Goal: Task Accomplishment & Management: Manage account settings

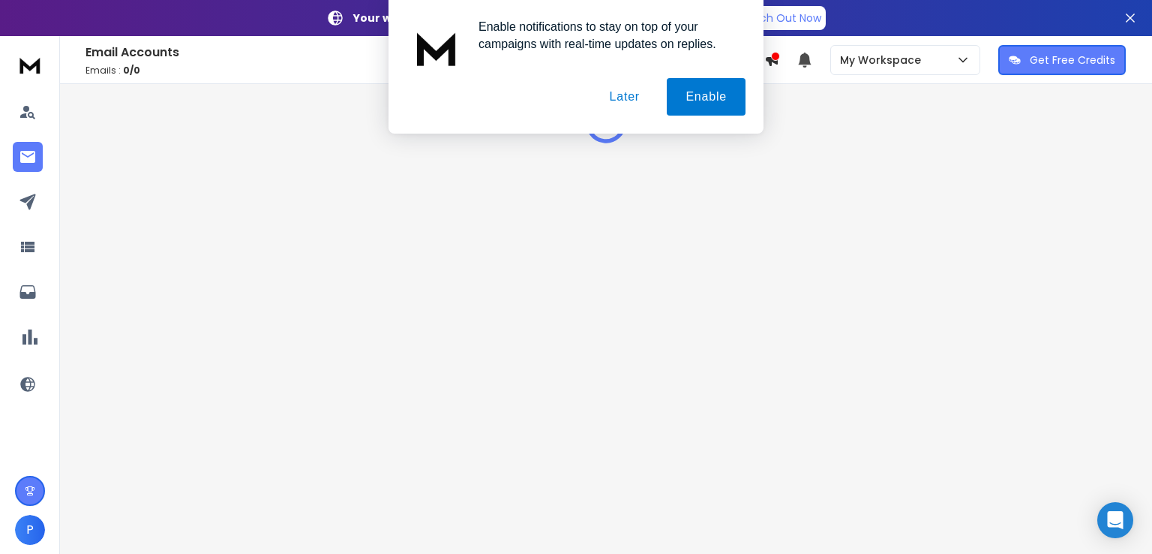
click at [625, 93] on button "Later" at bounding box center [624, 97] width 68 height 38
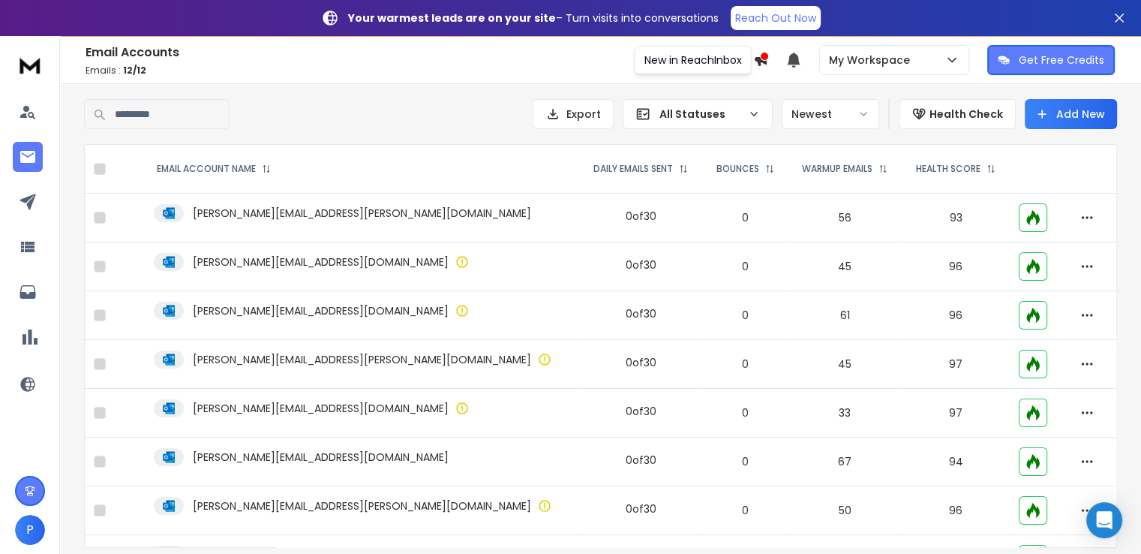
click at [767, 61] on icon at bounding box center [761, 60] width 12 height 12
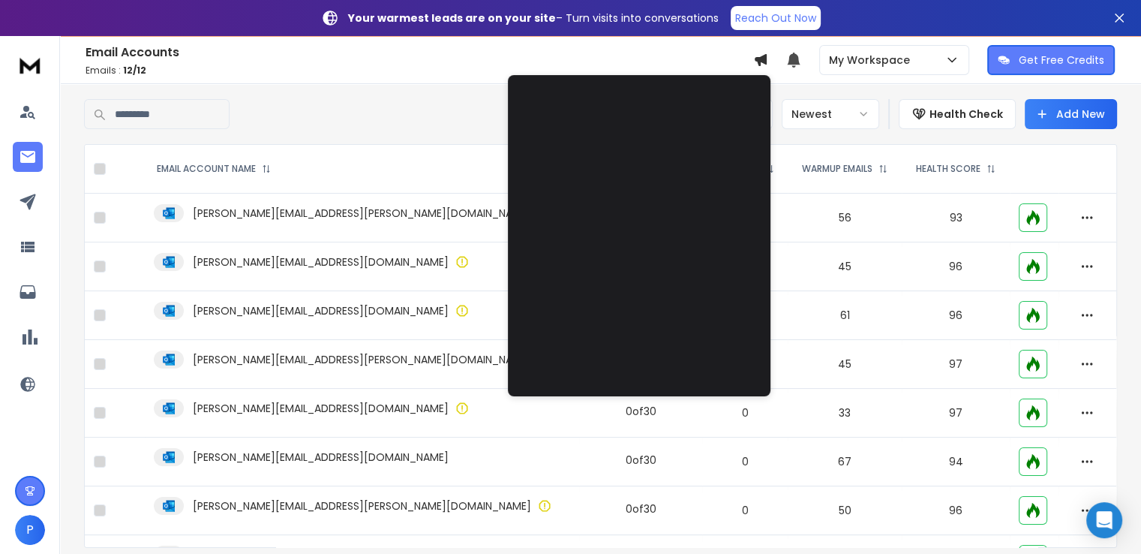
click at [385, 98] on div "Export All Statuses Newest Health Check Add New EMAIL ACCOUNT NAME DAILY EMAILS…" at bounding box center [600, 323] width 1081 height 479
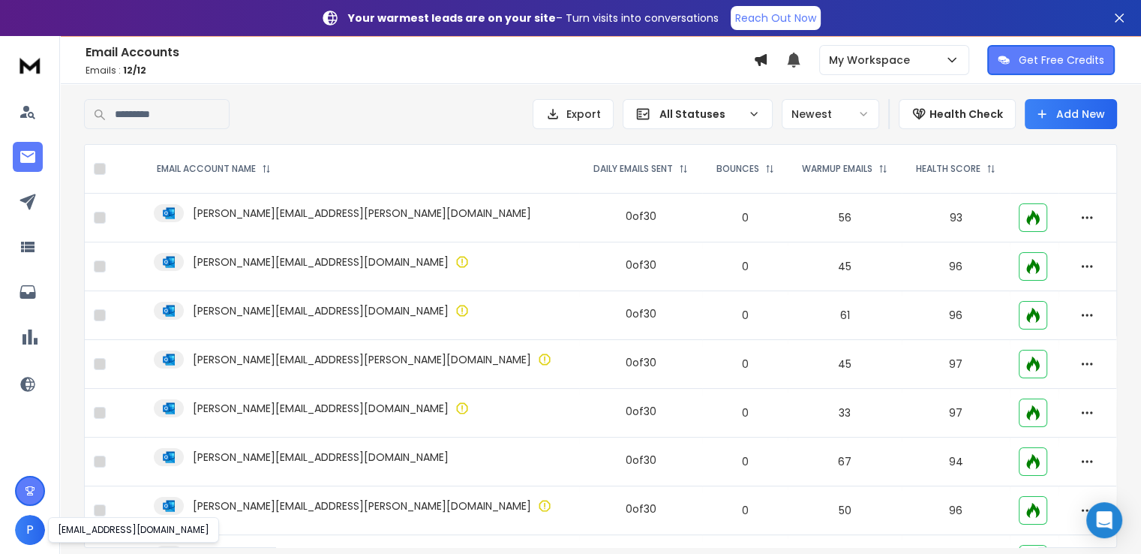
click at [24, 532] on span "P" at bounding box center [30, 530] width 30 height 30
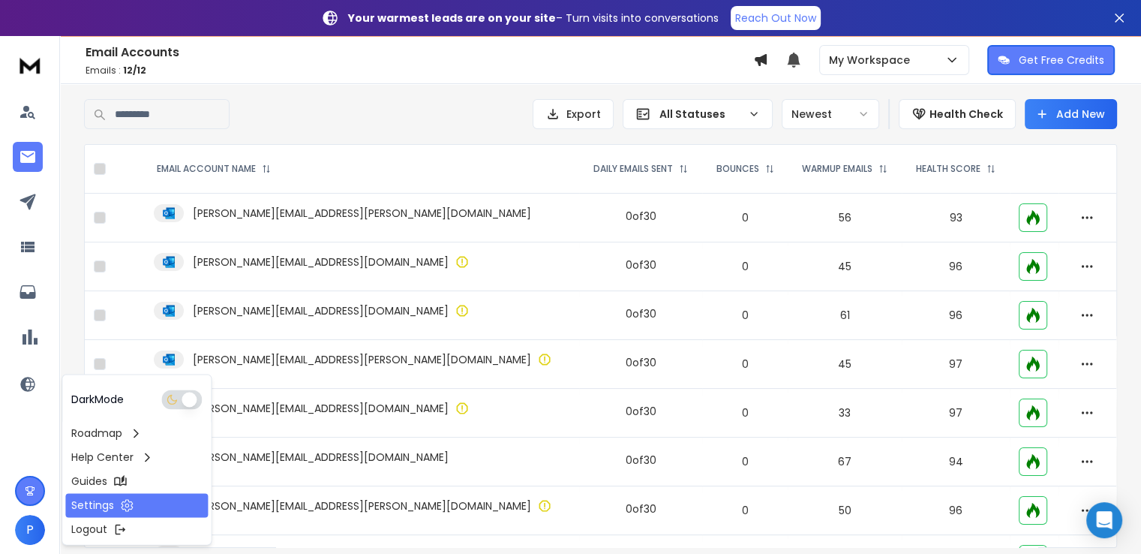
click at [99, 494] on div "Settings" at bounding box center [136, 505] width 143 height 24
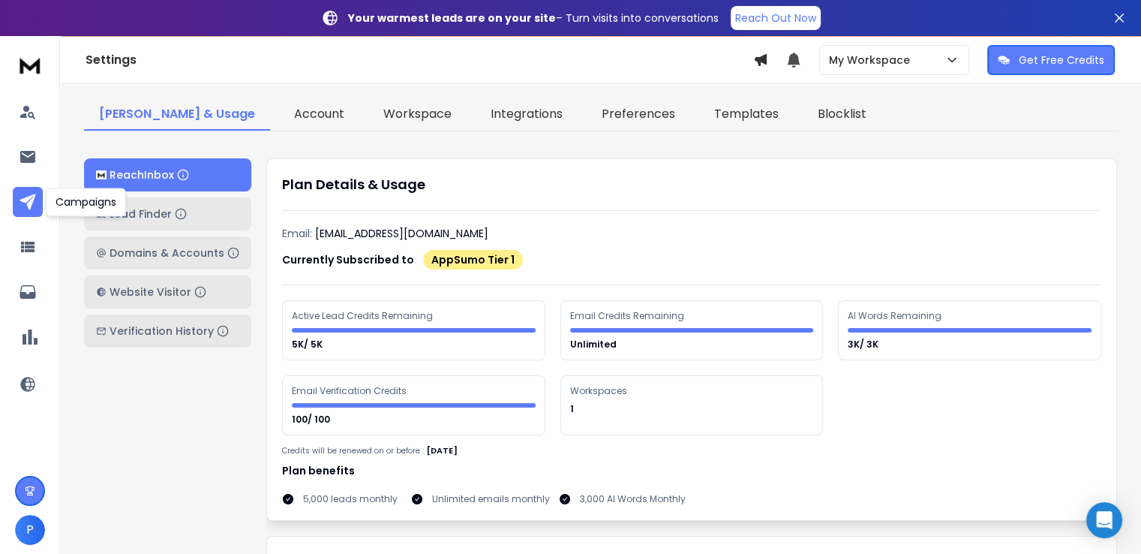
click at [24, 197] on icon at bounding box center [28, 202] width 18 height 18
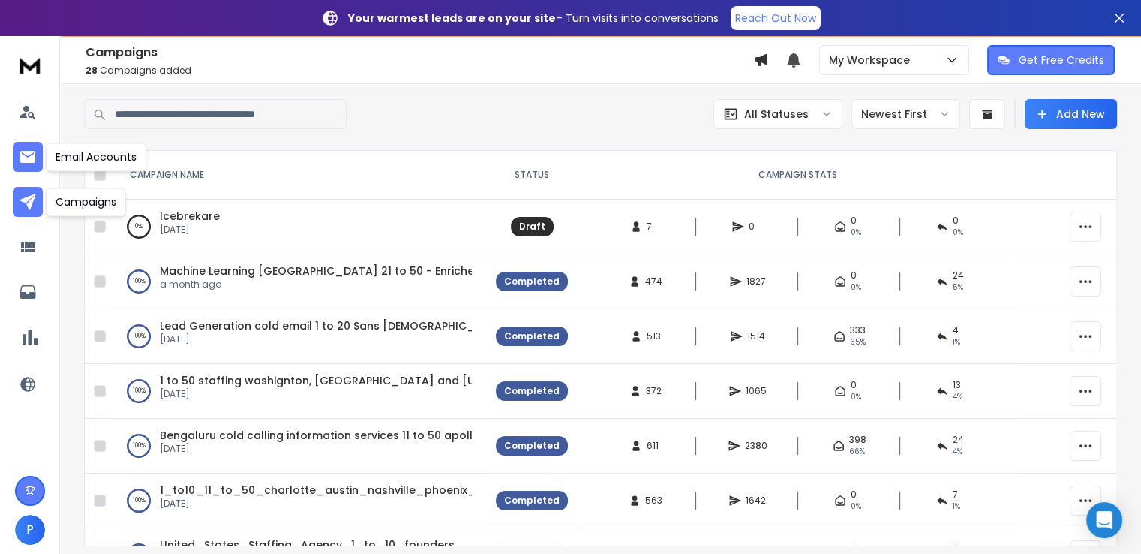
click at [27, 160] on icon at bounding box center [27, 157] width 15 height 12
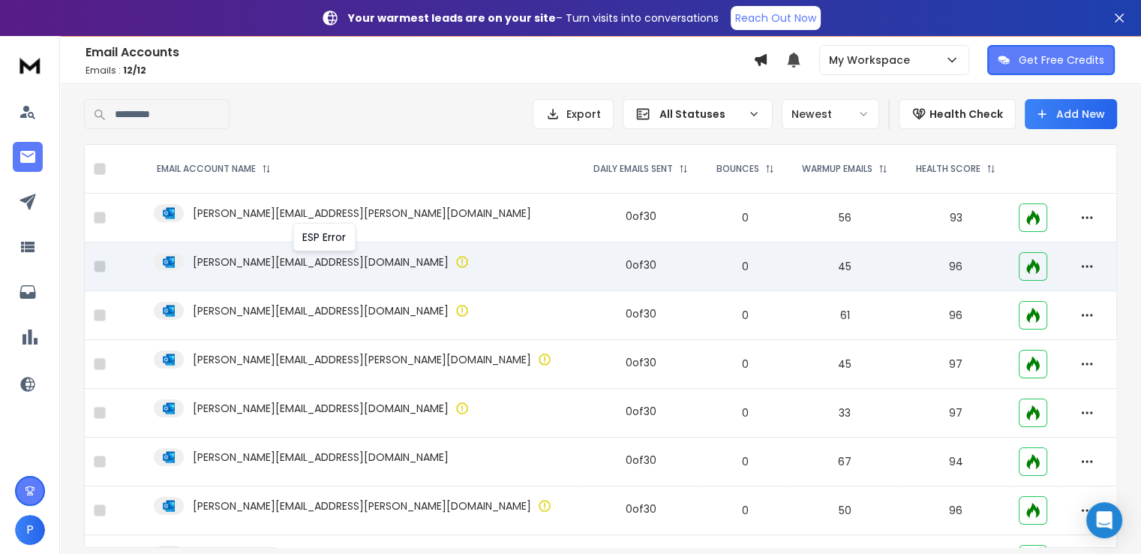
click at [455, 260] on icon at bounding box center [462, 261] width 15 height 15
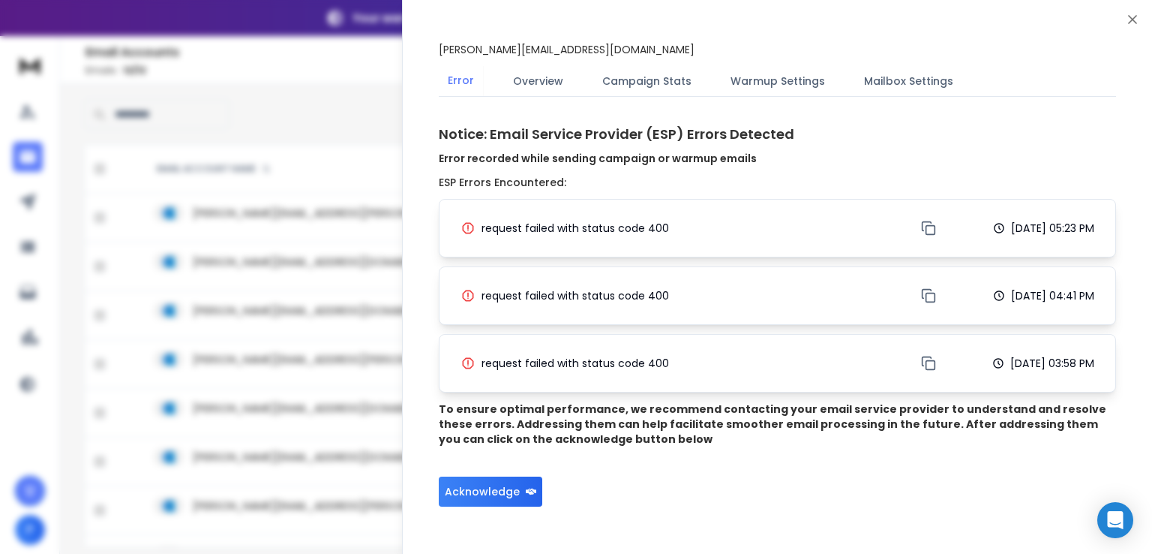
click at [542, 83] on button "Overview" at bounding box center [538, 81] width 68 height 33
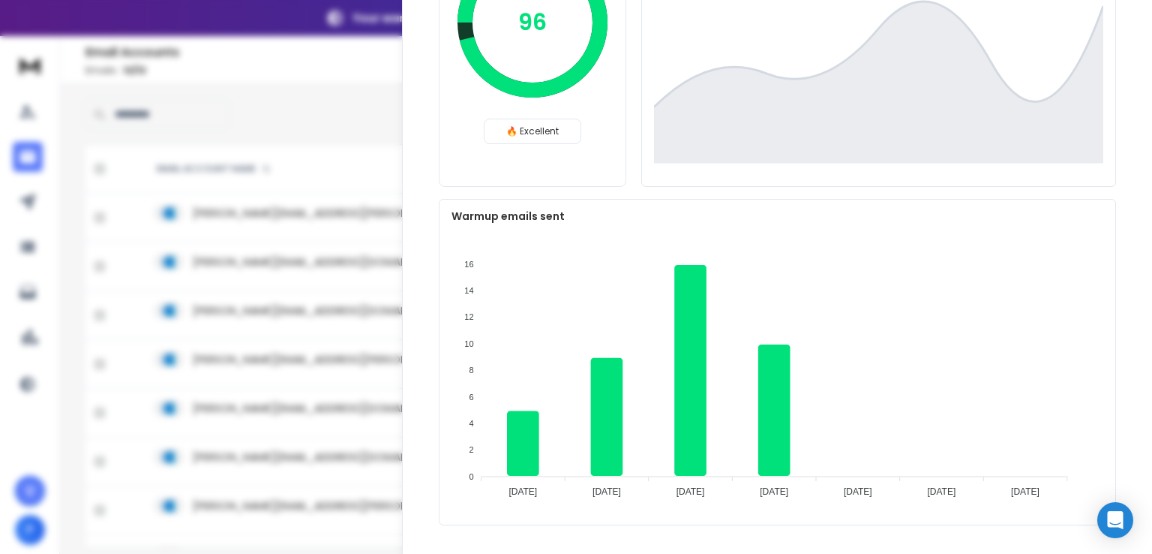
scroll to position [658, 0]
drag, startPoint x: 1142, startPoint y: 529, endPoint x: 1149, endPoint y: 401, distance: 127.7
click at [1148, 403] on div "Multi Select Table Sheet [PERSON_NAME][EMAIL_ADDRESS][DOMAIN_NAME] Error Overvi…" at bounding box center [777, 277] width 750 height 554
drag, startPoint x: 1149, startPoint y: 401, endPoint x: 1118, endPoint y: 443, distance: 51.9
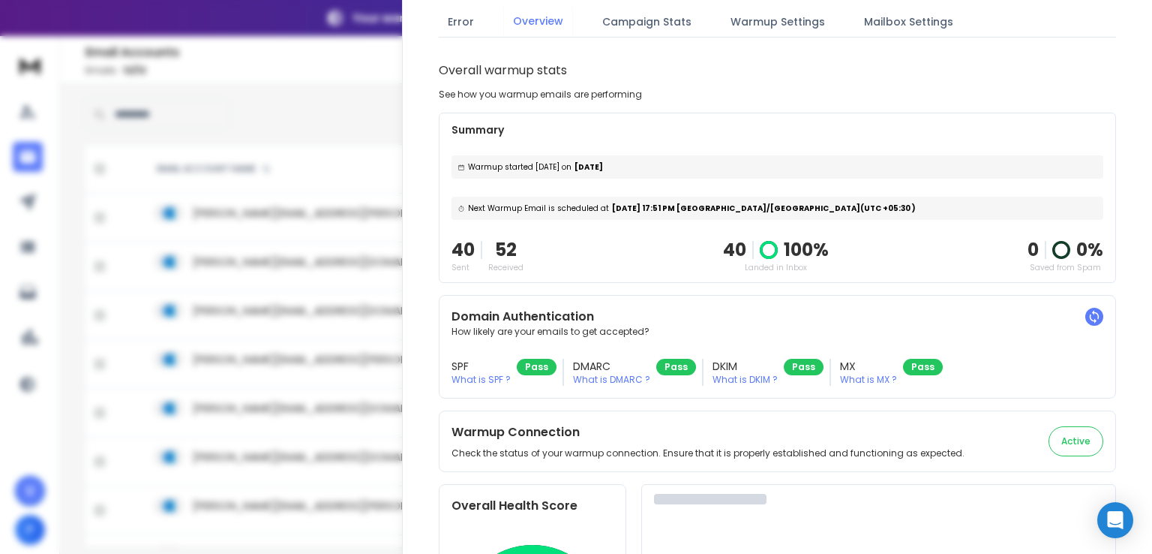
scroll to position [0, 0]
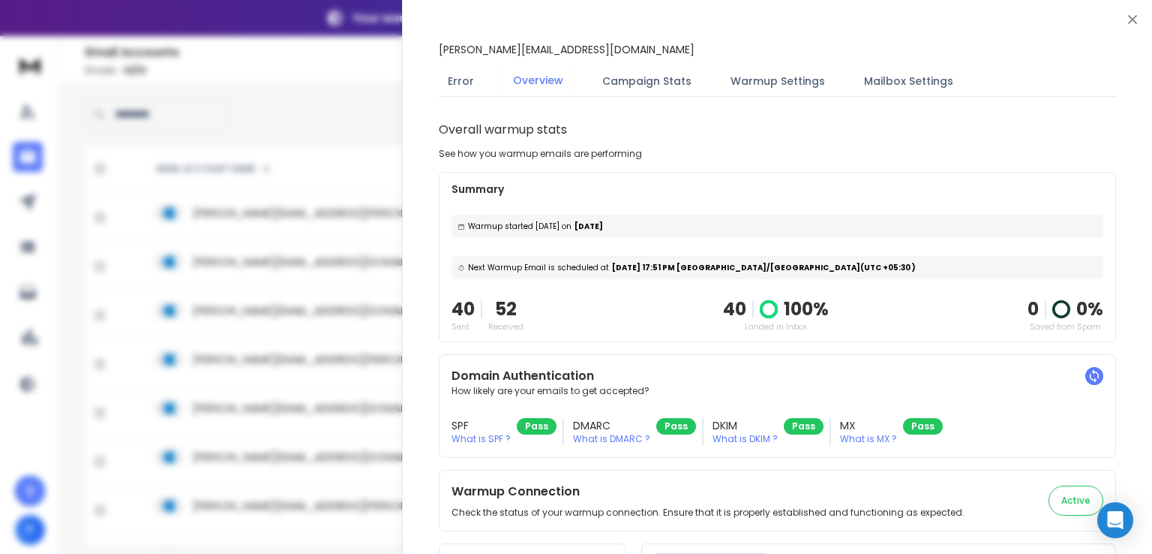
click at [378, 124] on div at bounding box center [576, 277] width 1152 height 554
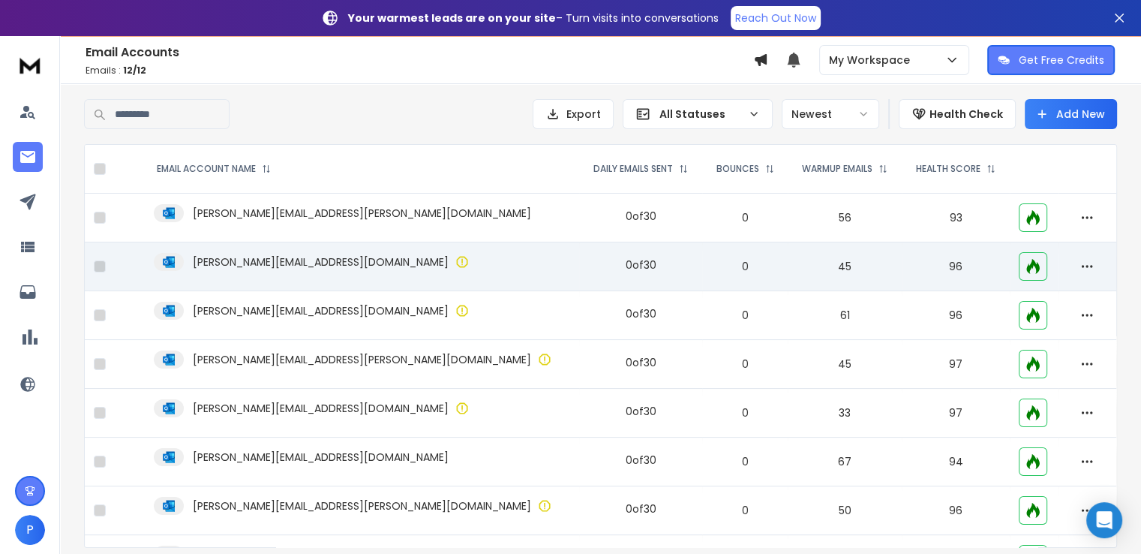
click at [287, 257] on p "[PERSON_NAME][EMAIL_ADDRESS][DOMAIN_NAME]" at bounding box center [321, 261] width 256 height 15
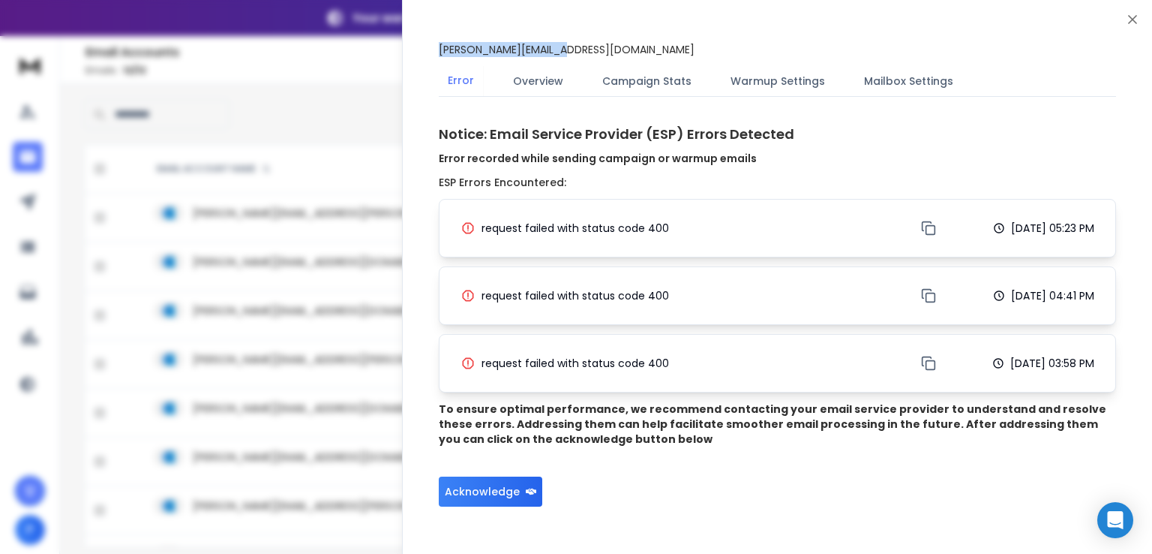
drag, startPoint x: 563, startPoint y: 46, endPoint x: 419, endPoint y: 42, distance: 143.3
click at [419, 42] on div "Multi Select Table Sheet [PERSON_NAME][EMAIL_ADDRESS][DOMAIN_NAME] Error Overvi…" at bounding box center [777, 277] width 750 height 554
copy p "[PERSON_NAME][EMAIL_ADDRESS][DOMAIN_NAME]"
click at [1131, 15] on icon "button" at bounding box center [1132, 19] width 15 height 15
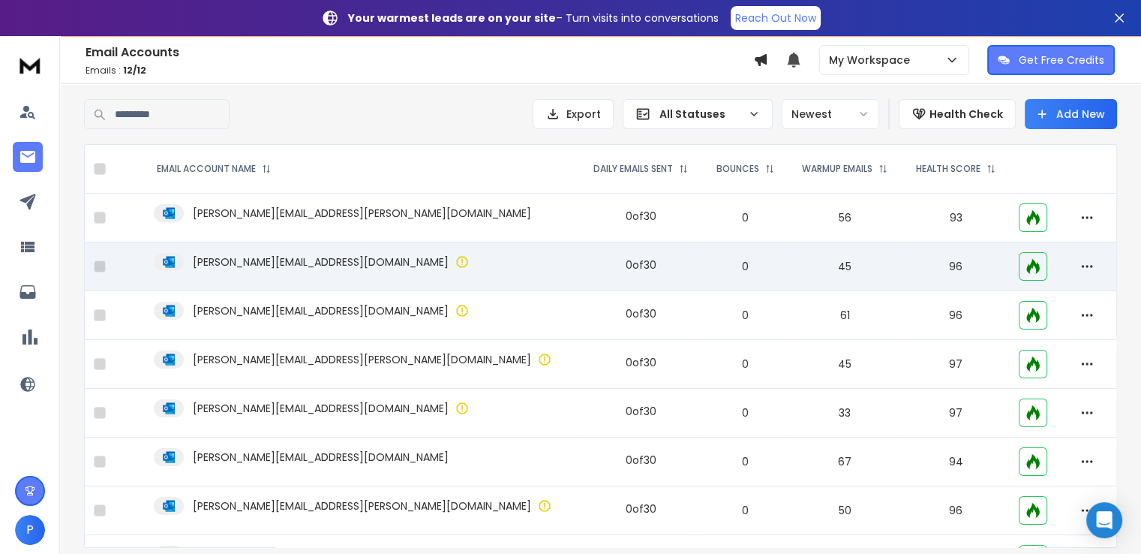
click at [286, 259] on p "[PERSON_NAME][EMAIL_ADDRESS][DOMAIN_NAME]" at bounding box center [321, 261] width 256 height 15
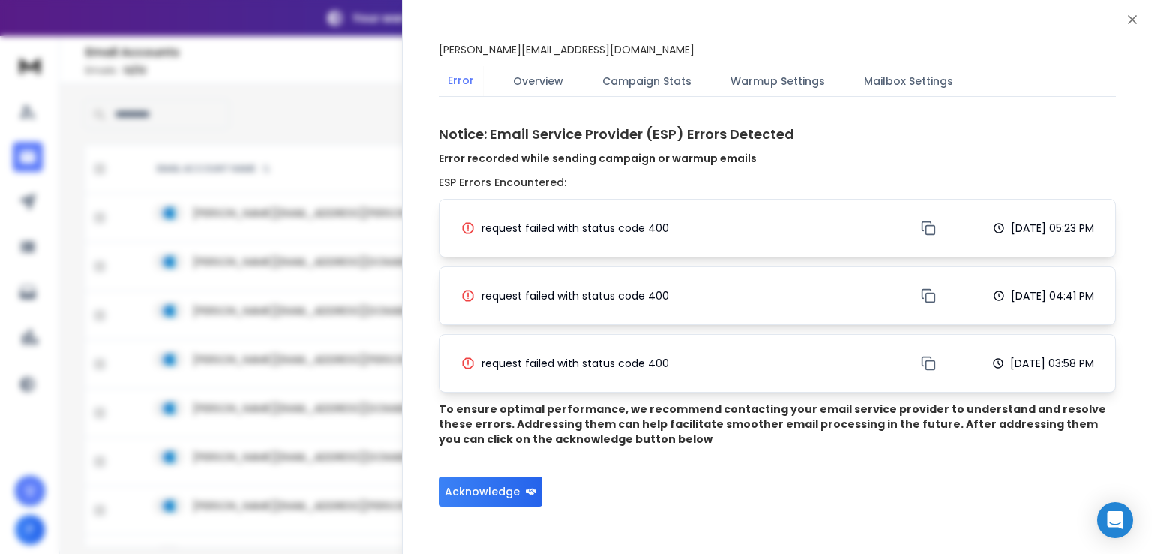
click at [890, 74] on button "Mailbox Settings" at bounding box center [908, 81] width 107 height 33
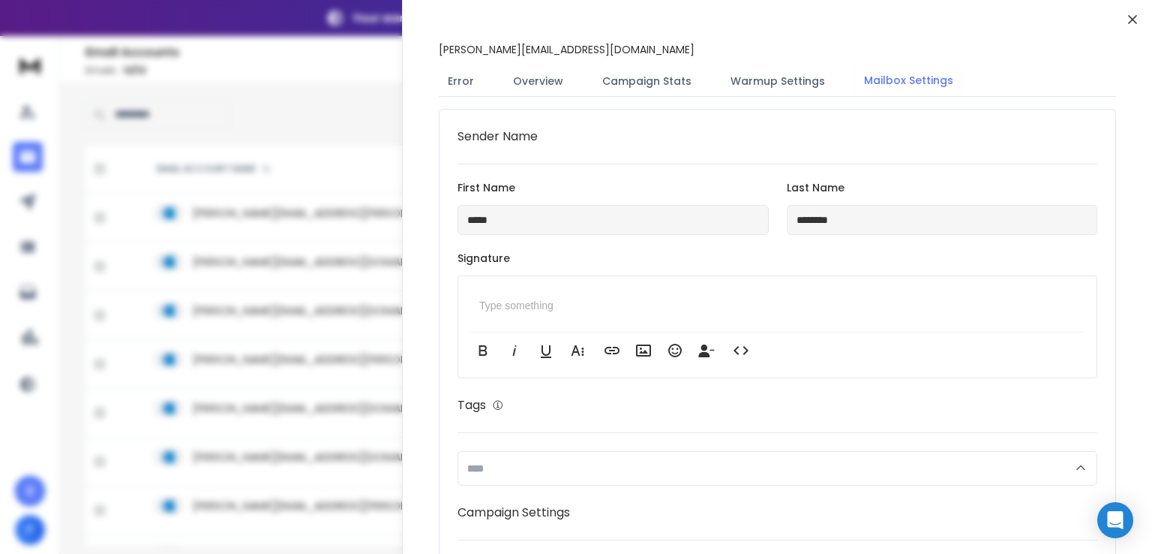
click at [1133, 16] on icon "button" at bounding box center [1132, 19] width 15 height 15
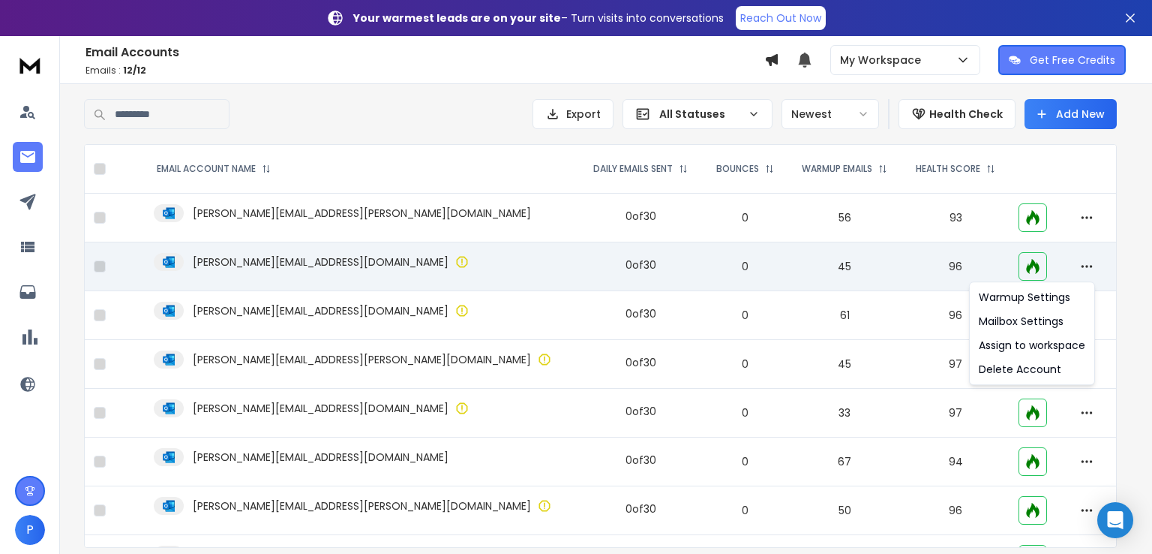
click at [1080, 263] on icon at bounding box center [1087, 267] width 14 height 14
click at [260, 263] on p "[PERSON_NAME][EMAIL_ADDRESS][DOMAIN_NAME]" at bounding box center [321, 261] width 256 height 15
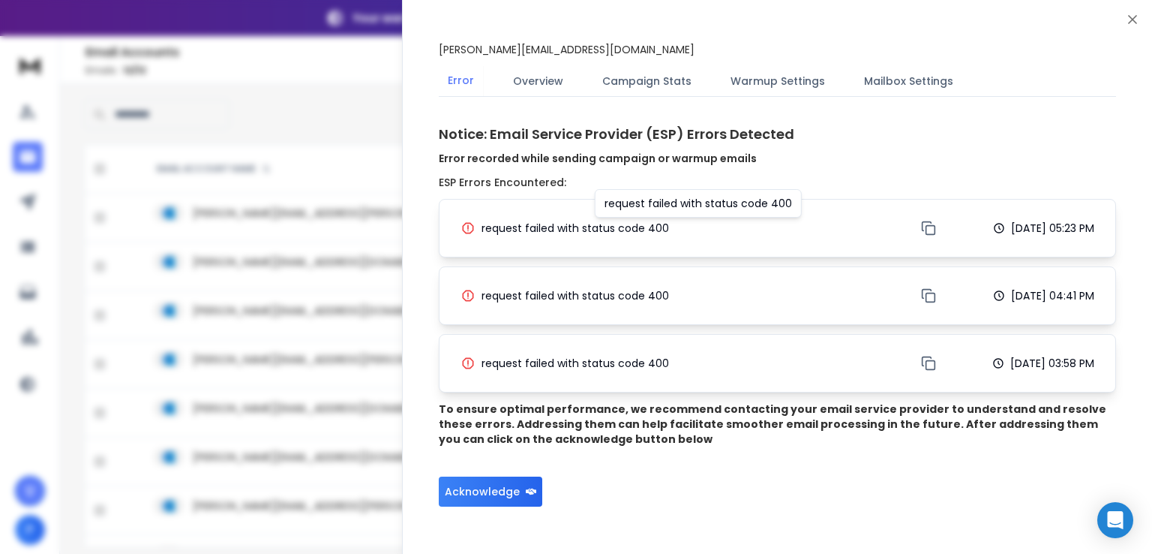
click at [645, 229] on span "request failed with status code 400" at bounding box center [576, 228] width 188 height 15
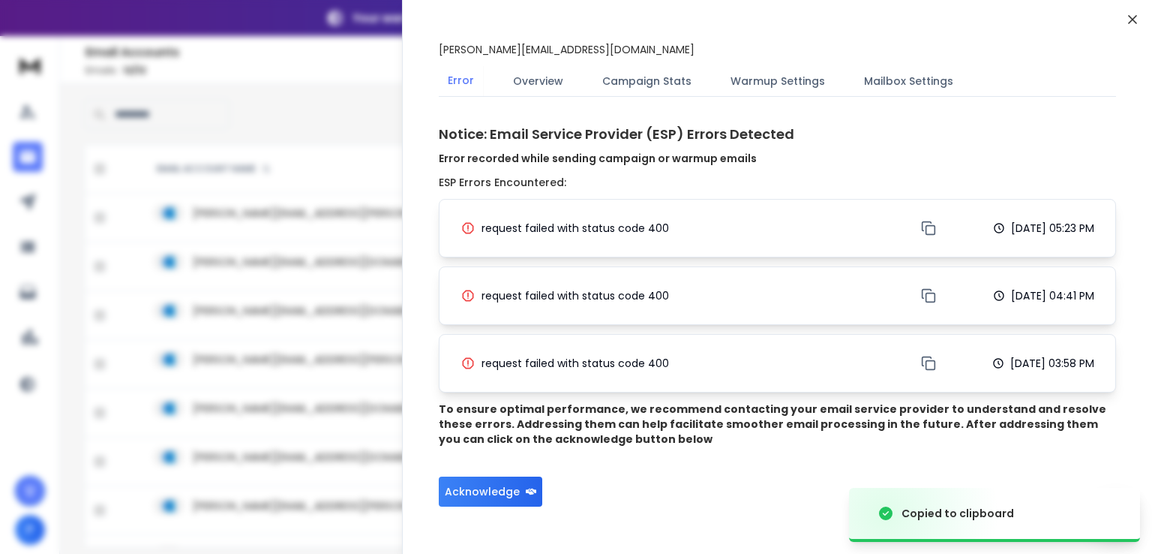
click at [1129, 17] on icon "button" at bounding box center [1132, 19] width 15 height 15
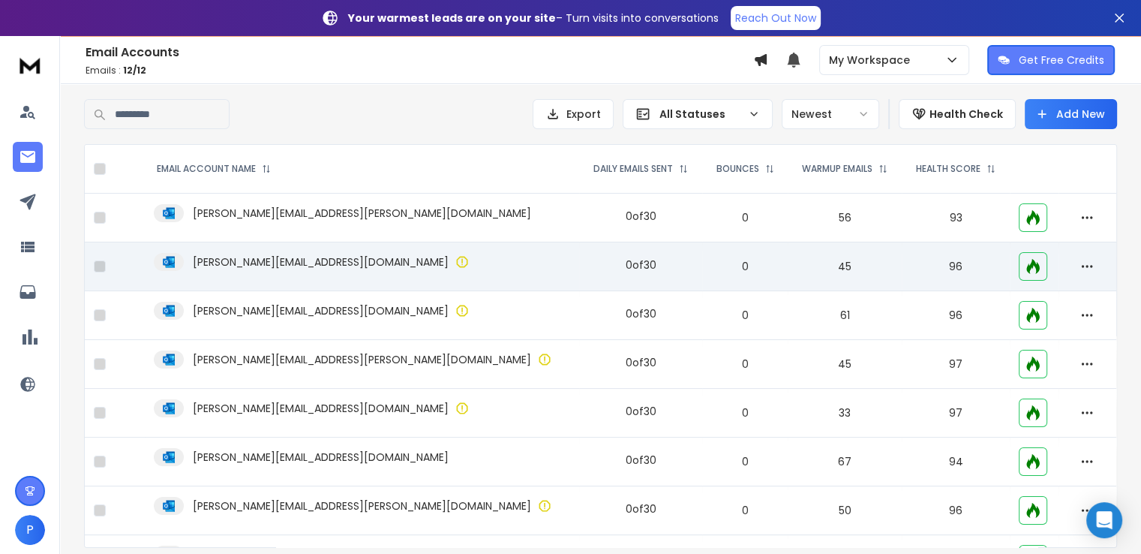
click at [100, 261] on button "button" at bounding box center [100, 266] width 12 height 12
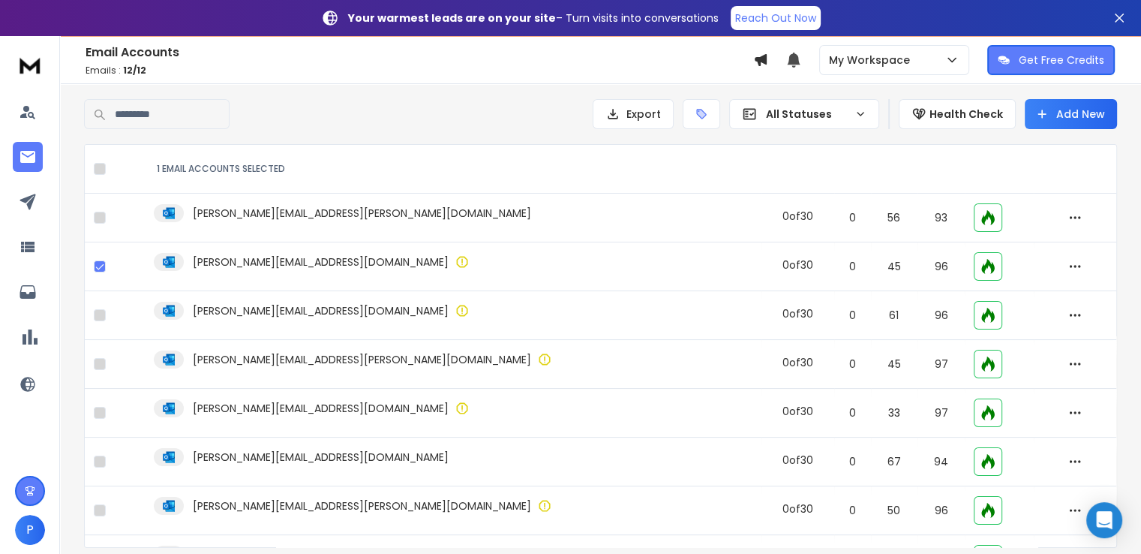
click at [866, 112] on icon at bounding box center [860, 114] width 12 height 12
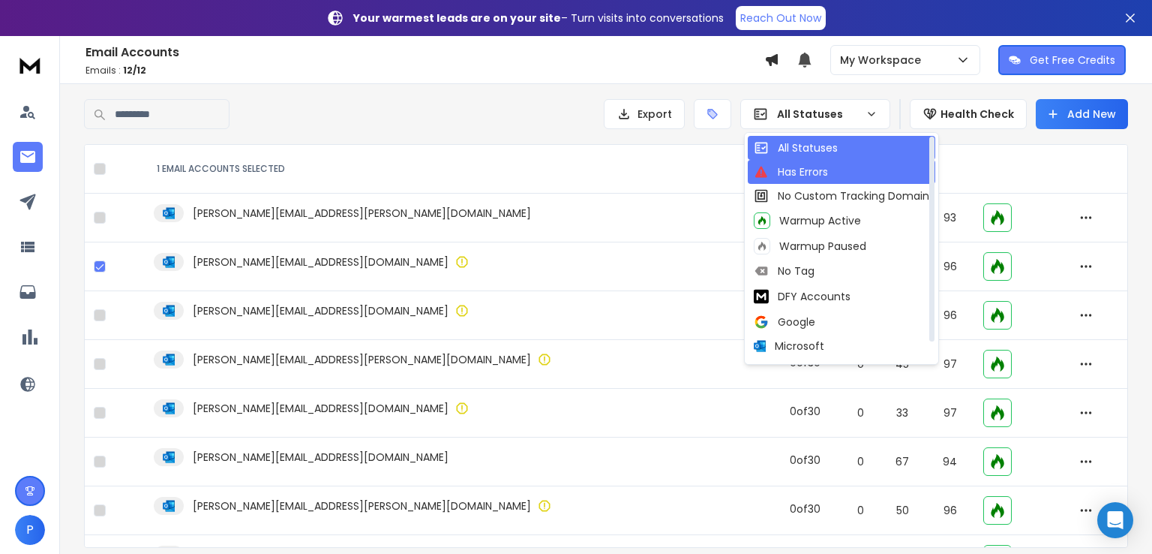
click at [842, 167] on div "Has Errors" at bounding box center [842, 172] width 188 height 24
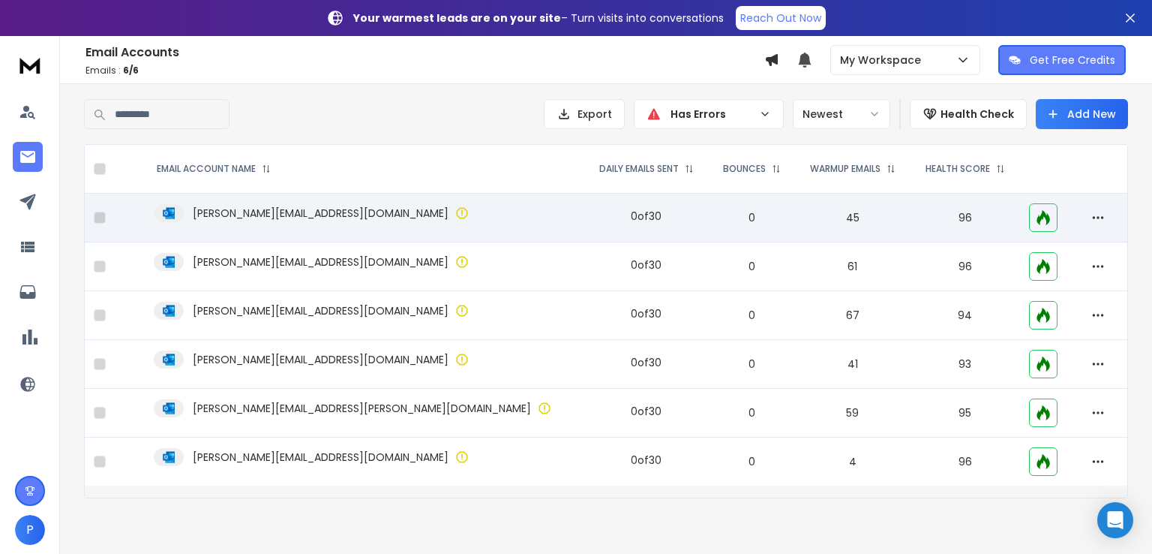
click at [227, 206] on p "[PERSON_NAME][EMAIL_ADDRESS][DOMAIN_NAME]" at bounding box center [321, 213] width 256 height 15
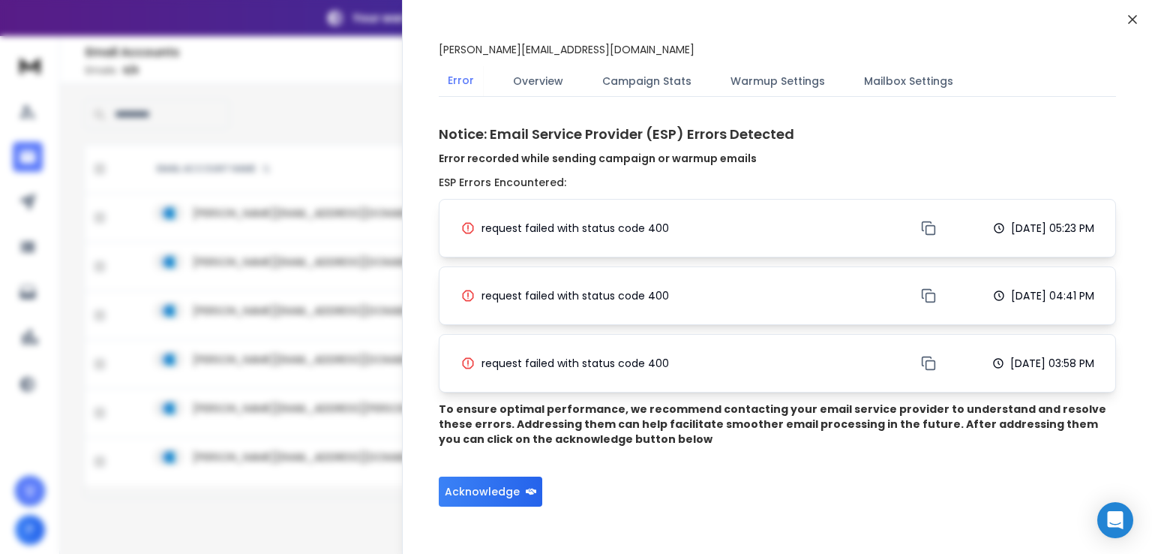
click at [1129, 20] on icon "button" at bounding box center [1133, 20] width 8 height 8
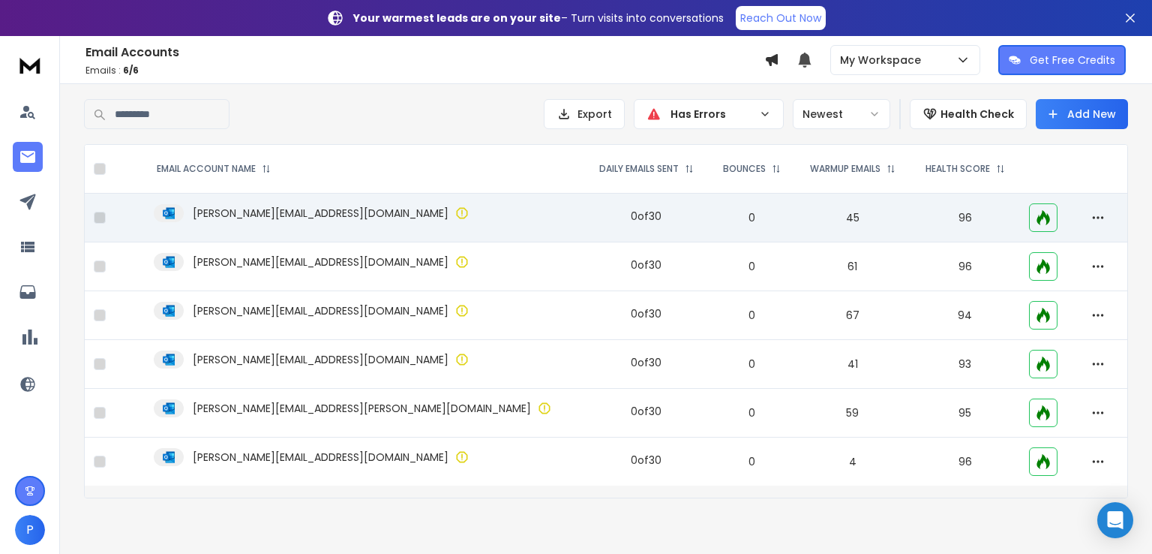
click at [99, 218] on button "button" at bounding box center [100, 218] width 12 height 12
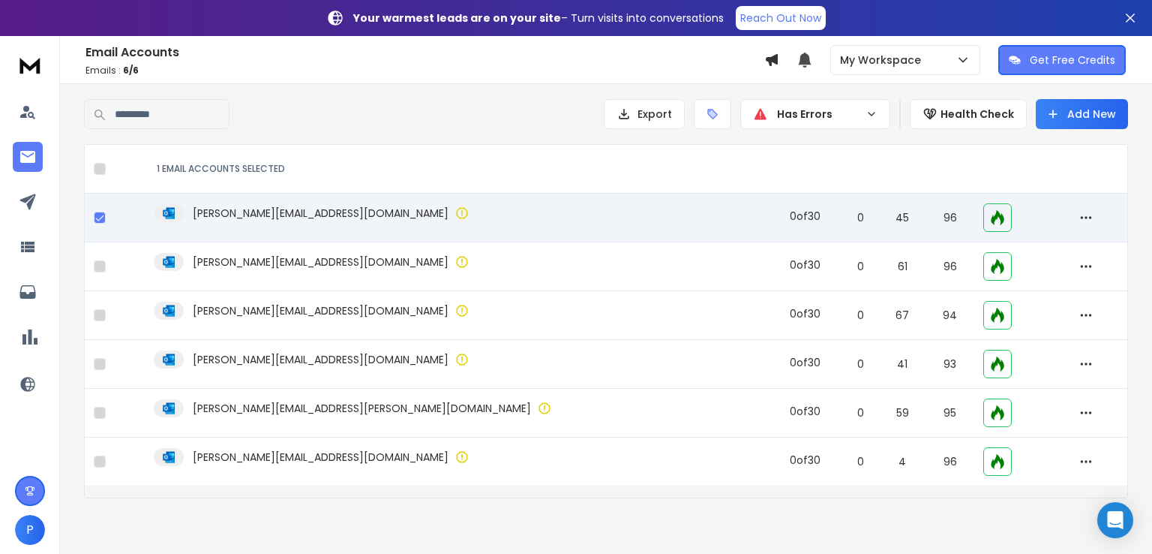
click at [1079, 212] on button at bounding box center [1085, 218] width 65 height 26
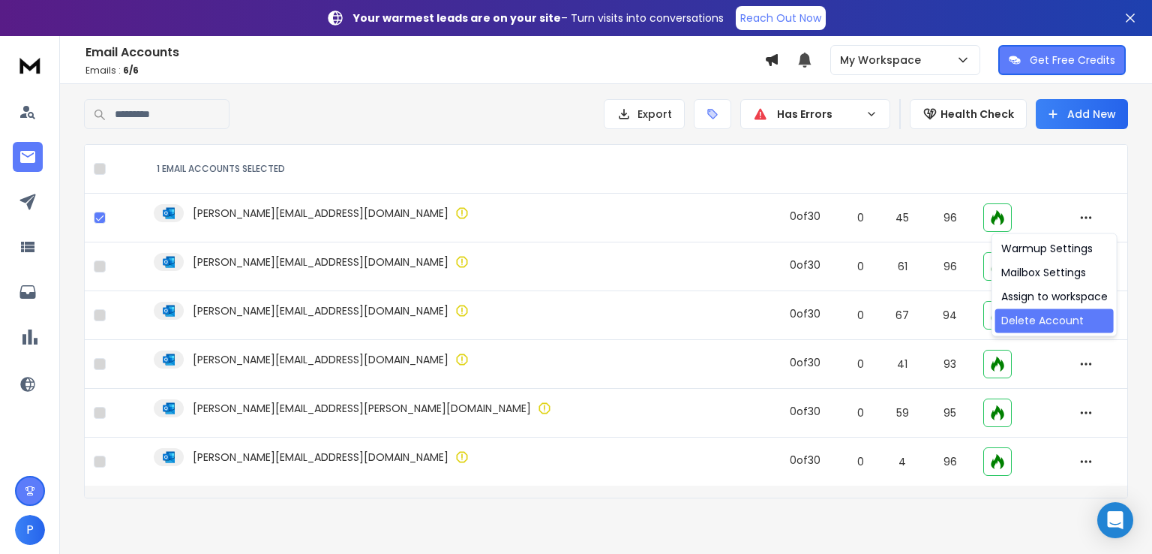
click at [1042, 318] on div "Delete Account" at bounding box center [1054, 320] width 119 height 24
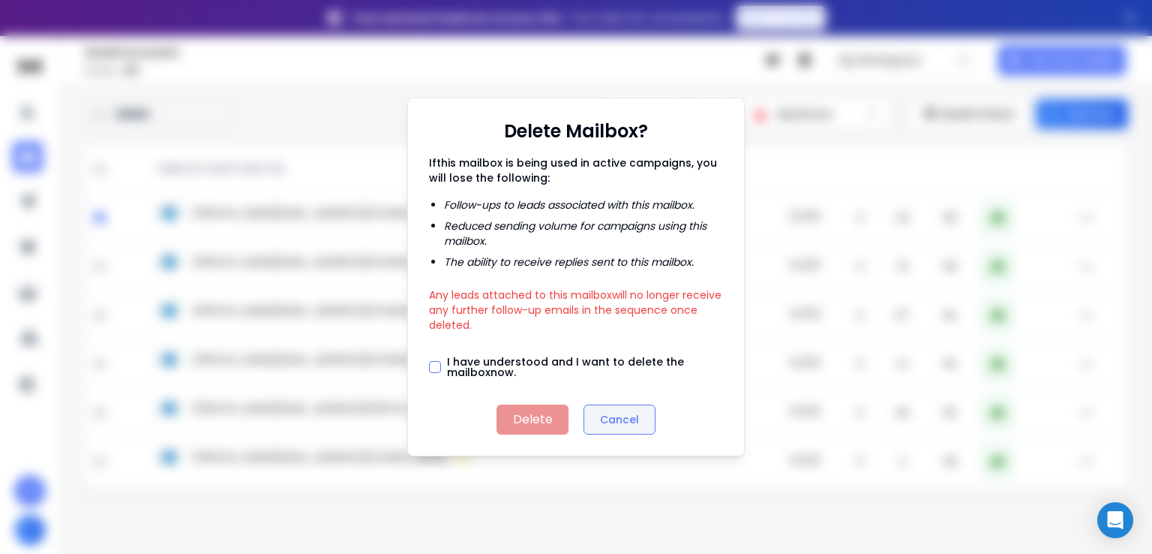
click at [435, 366] on button "I have understood and I want to delete the mailbox now." at bounding box center [435, 367] width 12 height 12
click at [533, 426] on button "Delete" at bounding box center [533, 419] width 72 height 30
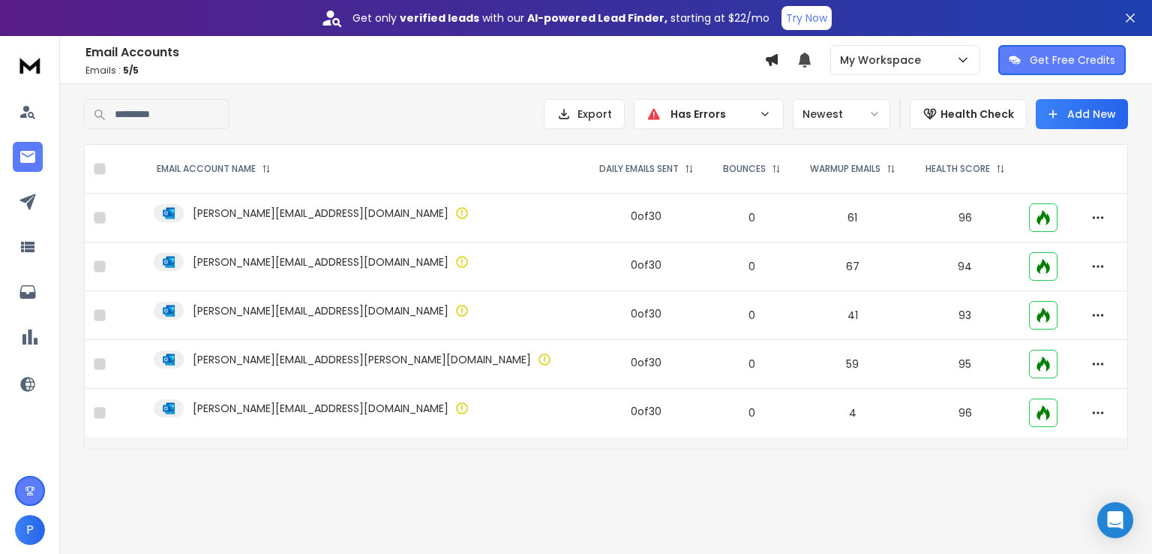
click at [1055, 122] on button "Add New" at bounding box center [1082, 114] width 92 height 30
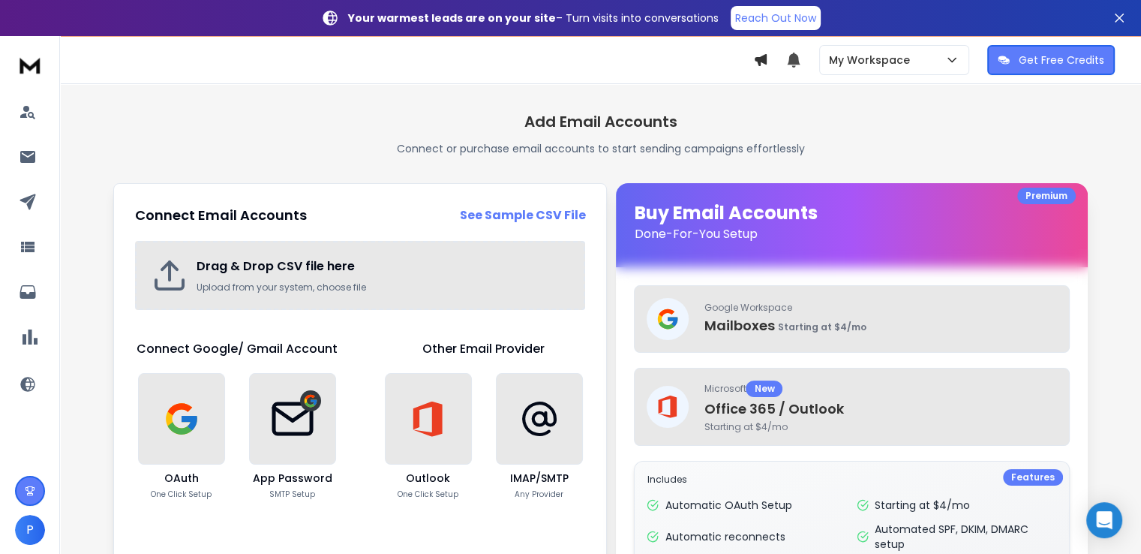
click at [434, 412] on icon at bounding box center [427, 418] width 29 height 35
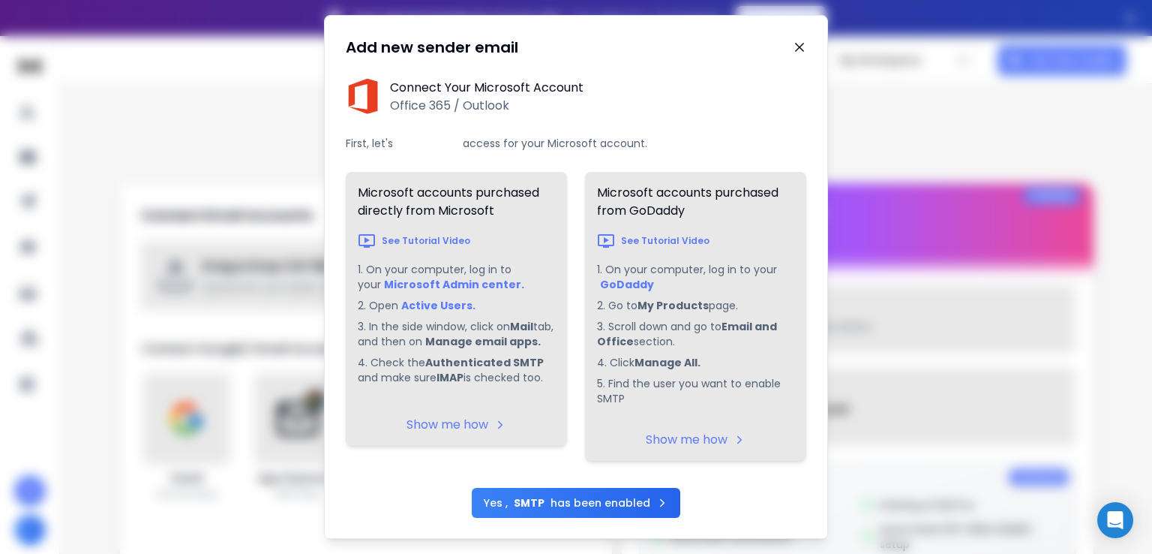
click at [536, 496] on b "SMTP" at bounding box center [529, 502] width 31 height 15
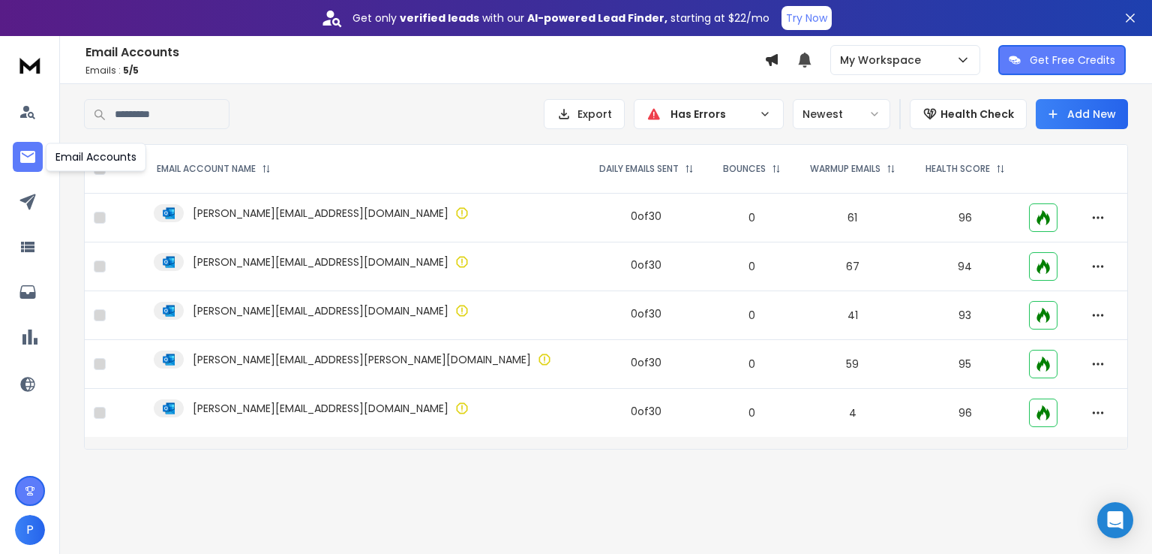
click at [21, 156] on icon at bounding box center [27, 157] width 15 height 12
click at [654, 116] on icon at bounding box center [654, 114] width 12 height 11
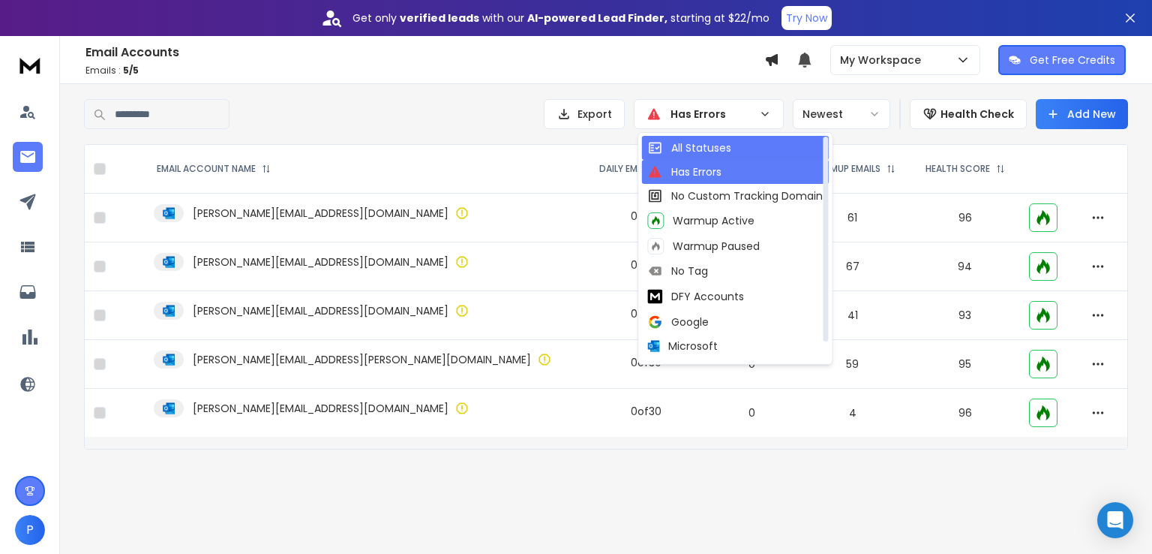
click at [687, 149] on div "All Statuses" at bounding box center [689, 147] width 84 height 15
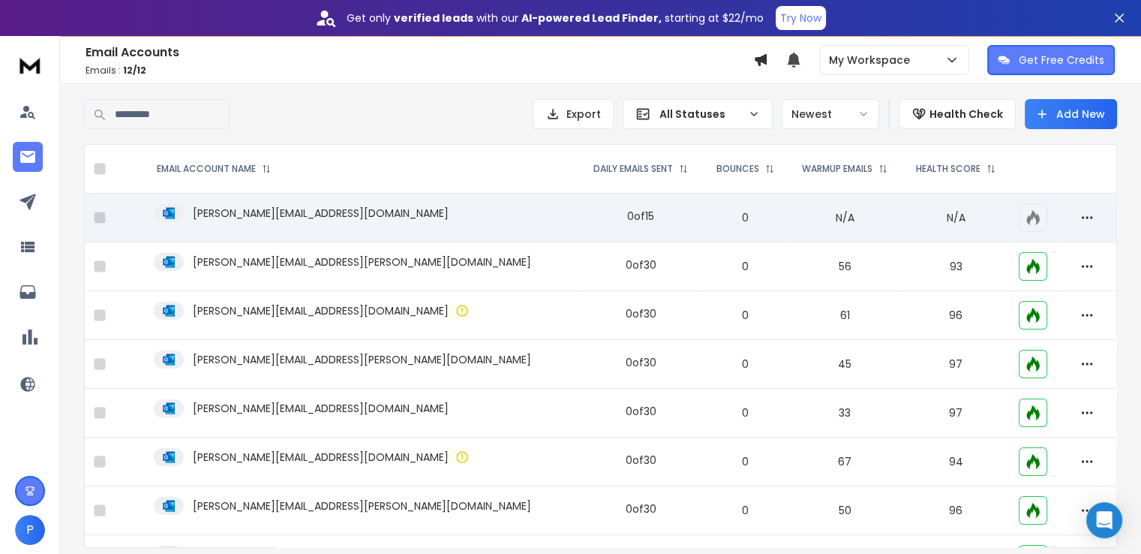
click at [1025, 212] on icon at bounding box center [1032, 217] width 15 height 15
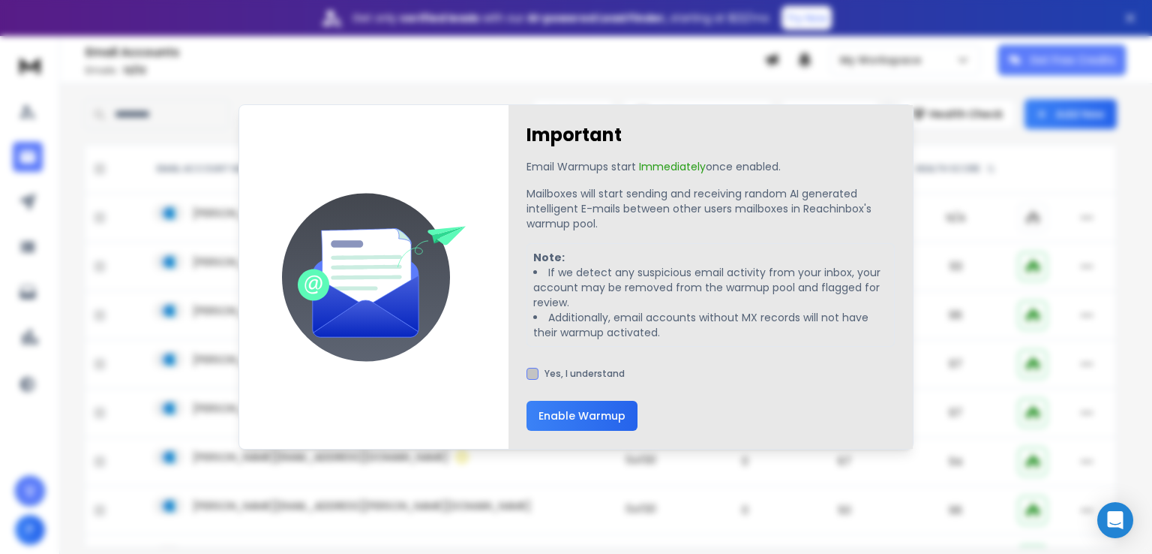
click at [530, 371] on button "Yes, I understand" at bounding box center [533, 374] width 12 height 12
click at [591, 417] on button "Enable Warmup" at bounding box center [582, 416] width 111 height 30
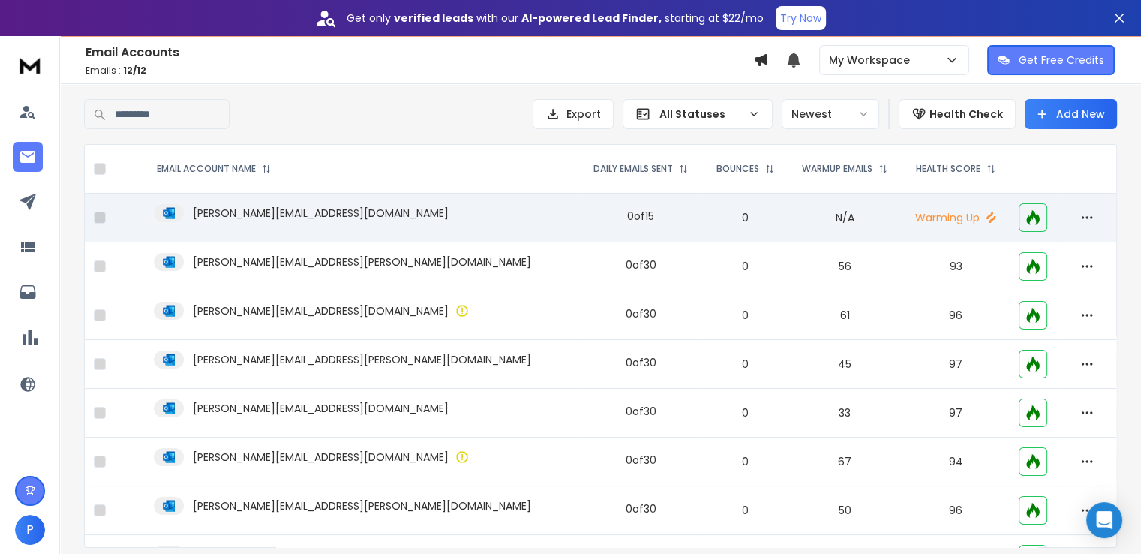
click at [297, 227] on td "[PERSON_NAME][EMAIL_ADDRESS][DOMAIN_NAME]" at bounding box center [362, 218] width 434 height 49
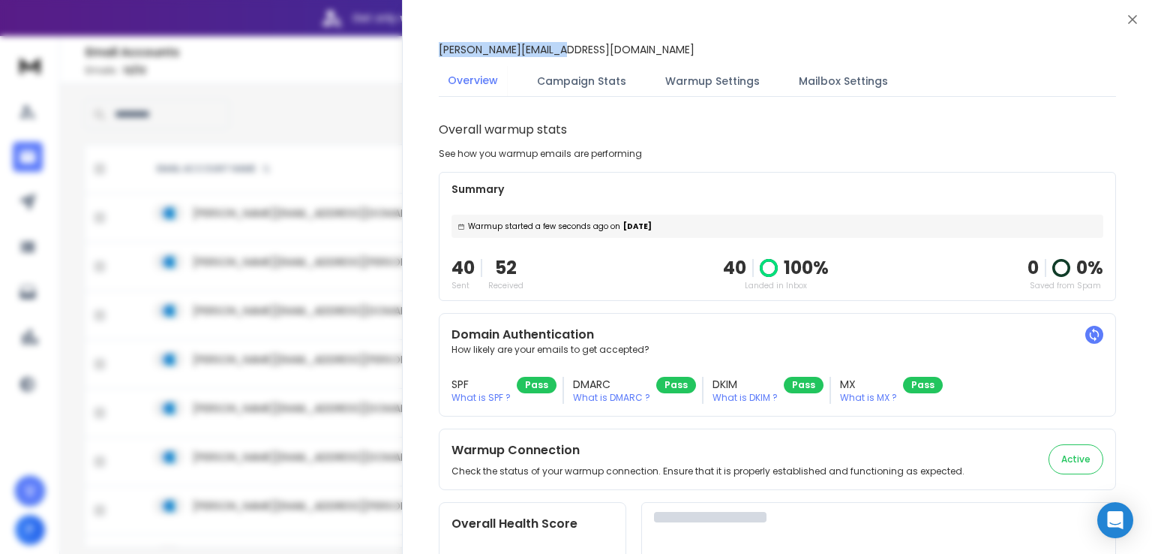
drag, startPoint x: 575, startPoint y: 50, endPoint x: 436, endPoint y: 47, distance: 139.5
copy p "[PERSON_NAME][EMAIL_ADDRESS][DOMAIN_NAME]"
